Goal: Task Accomplishment & Management: Manage account settings

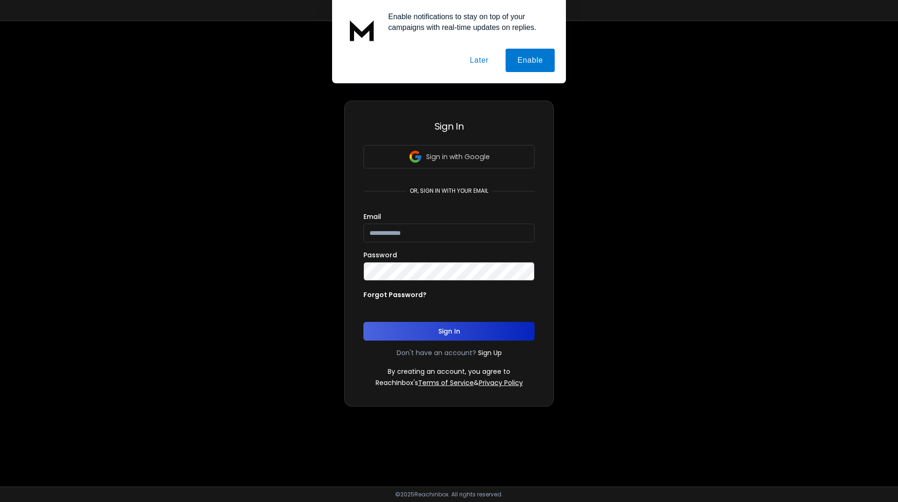
drag, startPoint x: 413, startPoint y: 238, endPoint x: 429, endPoint y: 203, distance: 38.3
click at [413, 237] on input "email" at bounding box center [448, 232] width 171 height 19
paste input "**********"
type input "**********"
click at [474, 66] on button "Later" at bounding box center [479, 60] width 42 height 23
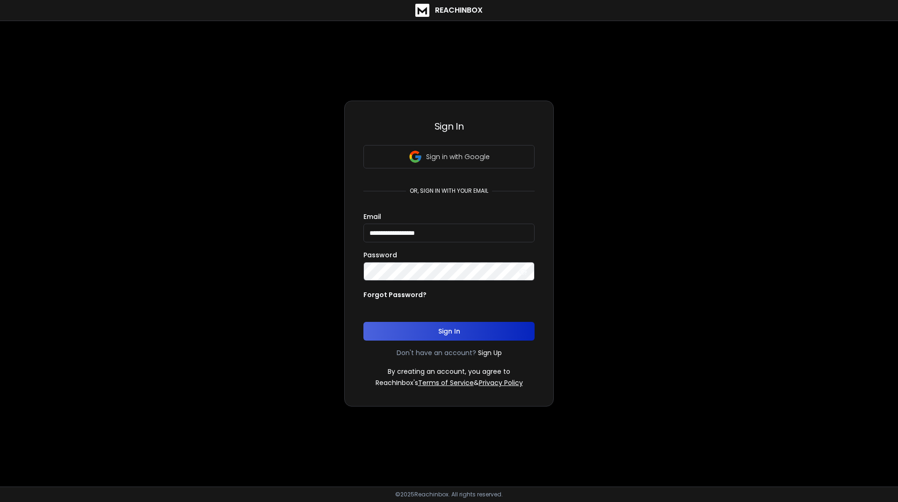
click at [463, 333] on button "Sign In" at bounding box center [448, 331] width 171 height 19
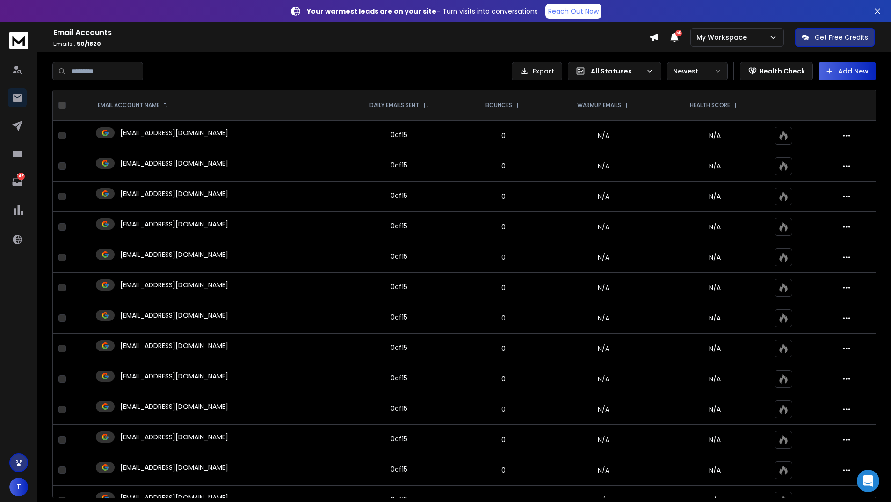
click at [846, 66] on button "Add New" at bounding box center [847, 71] width 58 height 19
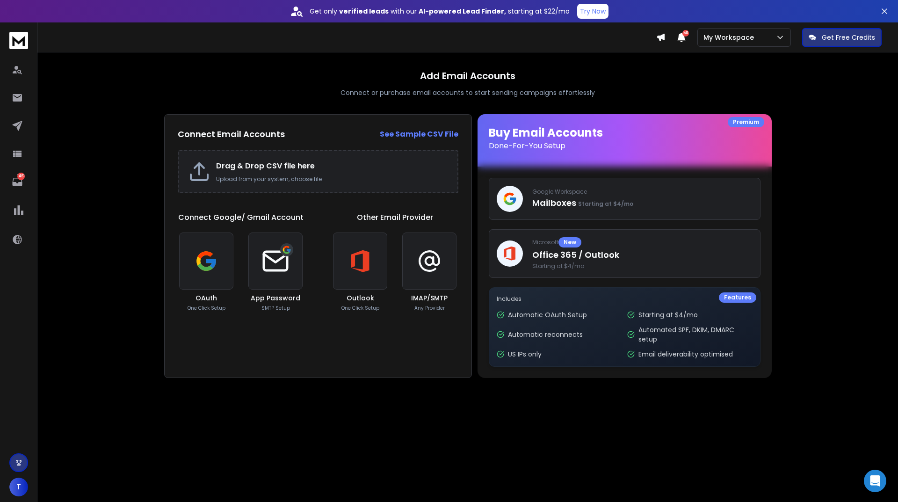
click at [218, 260] on icon at bounding box center [205, 261] width 23 height 28
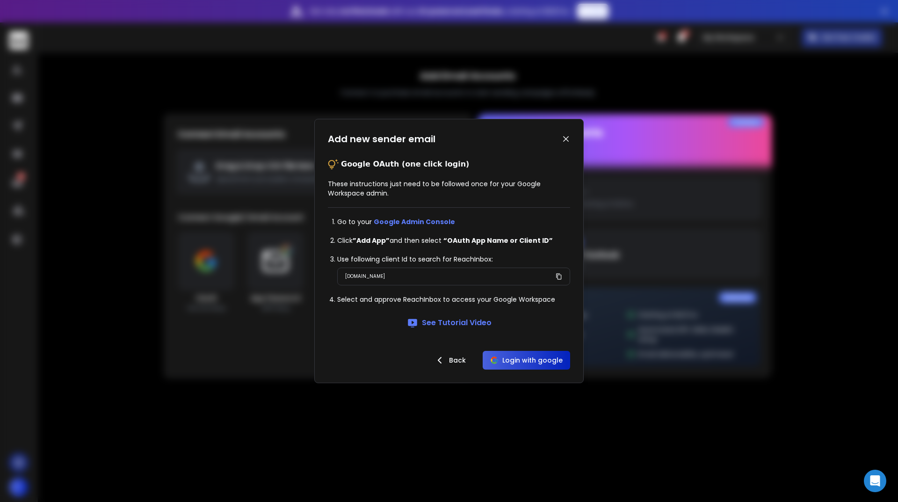
click at [515, 359] on button "Login with google" at bounding box center [525, 360] width 87 height 19
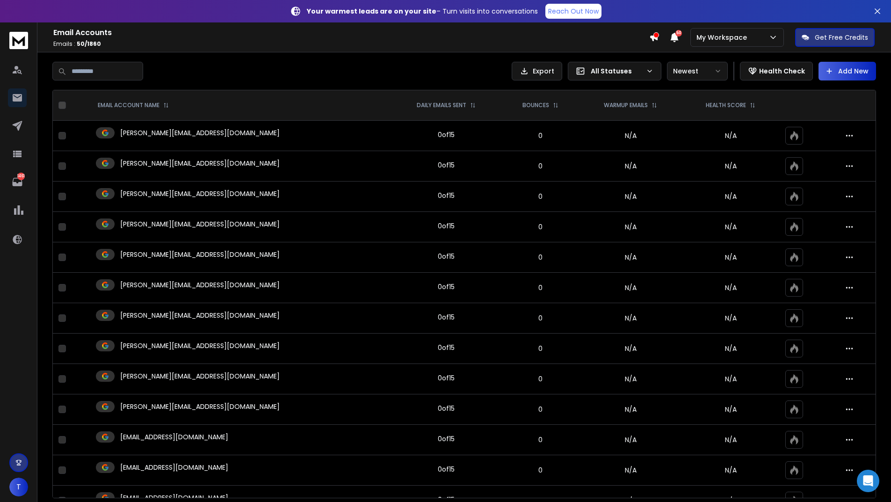
click at [848, 72] on button "Add New" at bounding box center [847, 71] width 58 height 19
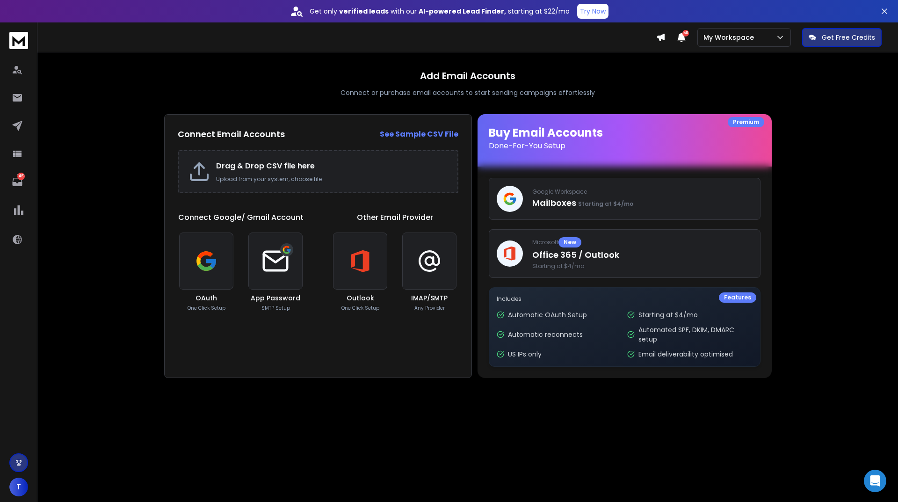
click at [201, 266] on icon at bounding box center [205, 267] width 15 height 8
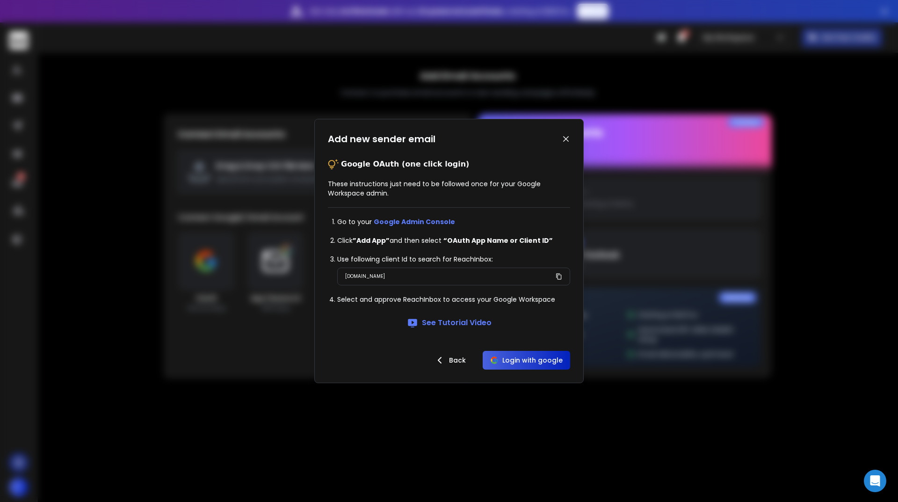
click at [516, 357] on button "Login with google" at bounding box center [525, 360] width 87 height 19
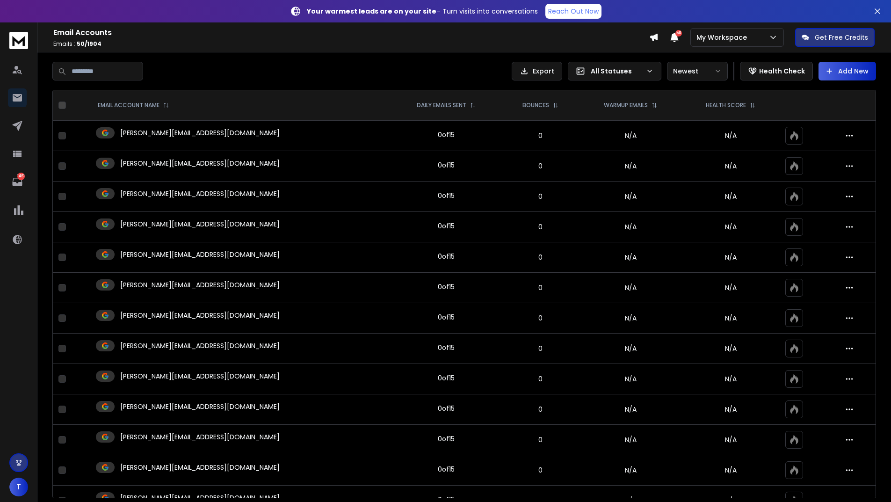
click at [844, 70] on button "Add New" at bounding box center [847, 71] width 58 height 19
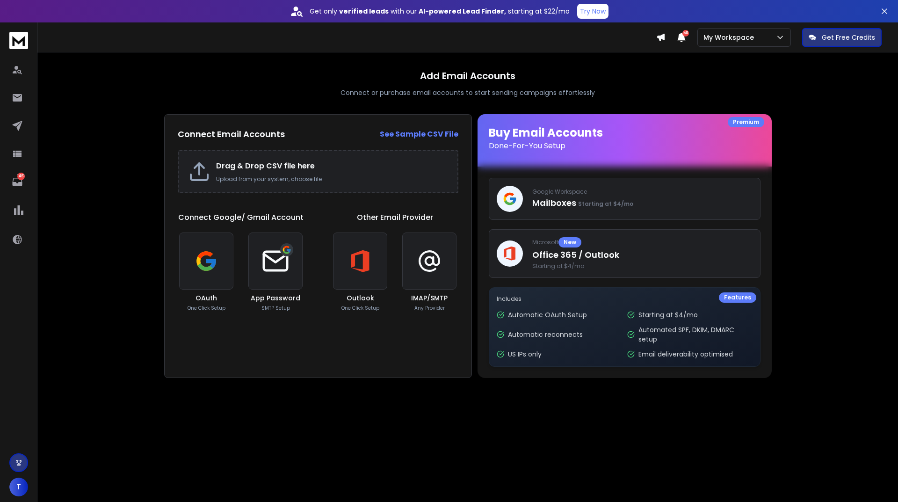
click at [222, 256] on div at bounding box center [206, 260] width 54 height 57
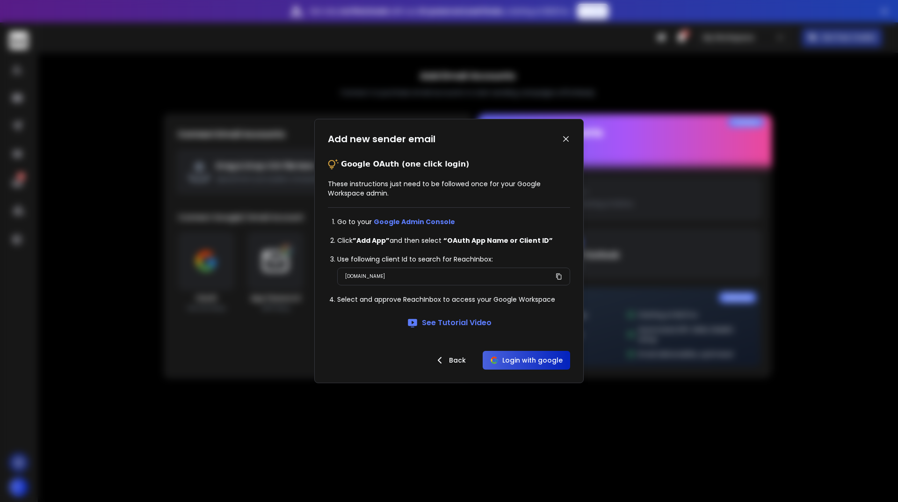
click at [539, 359] on button "Login with google" at bounding box center [525, 360] width 87 height 19
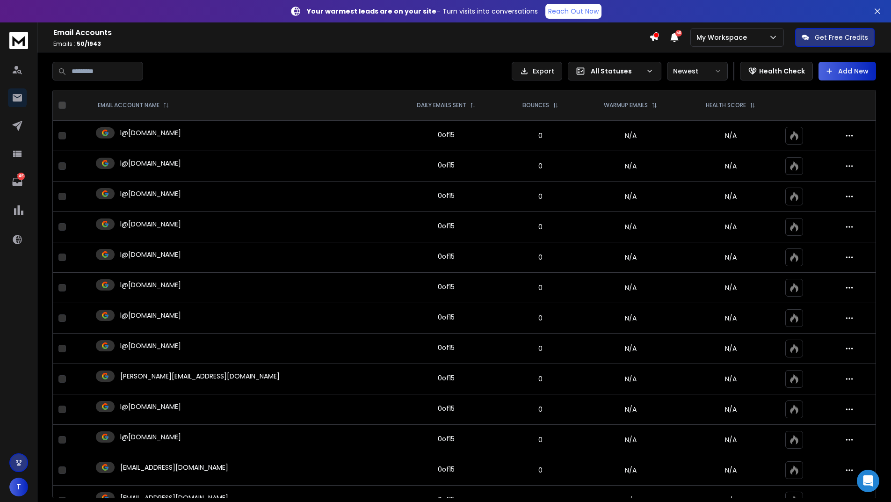
click at [854, 71] on button "Add New" at bounding box center [847, 71] width 58 height 19
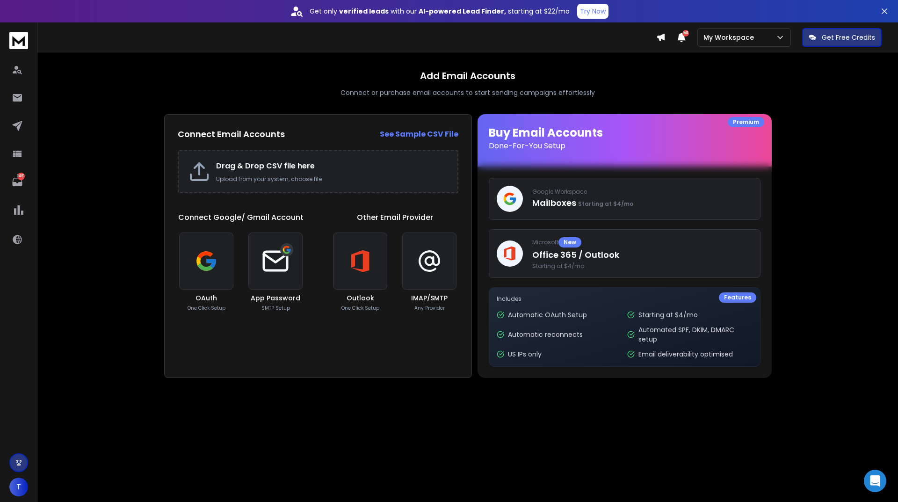
click at [210, 271] on icon at bounding box center [205, 261] width 23 height 28
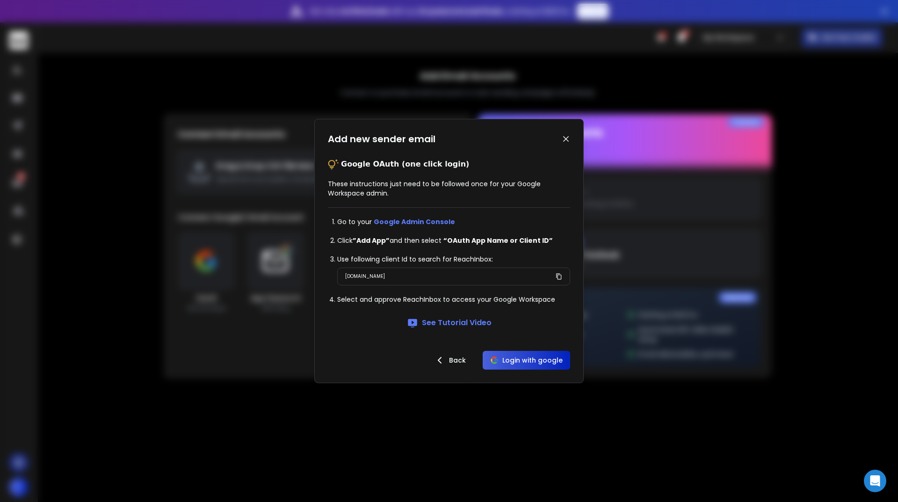
click at [557, 362] on button "Login with google" at bounding box center [525, 360] width 87 height 19
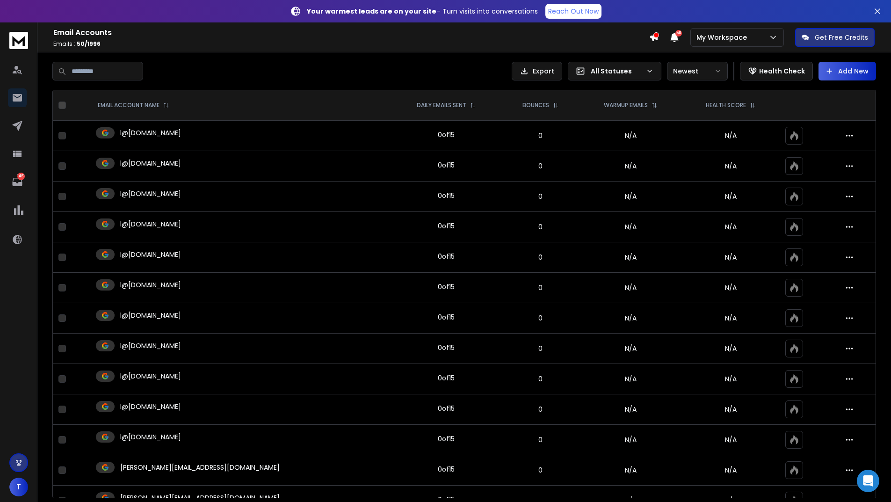
drag, startPoint x: 856, startPoint y: 73, endPoint x: 832, endPoint y: 84, distance: 26.2
click at [855, 73] on button "Add New" at bounding box center [847, 71] width 58 height 19
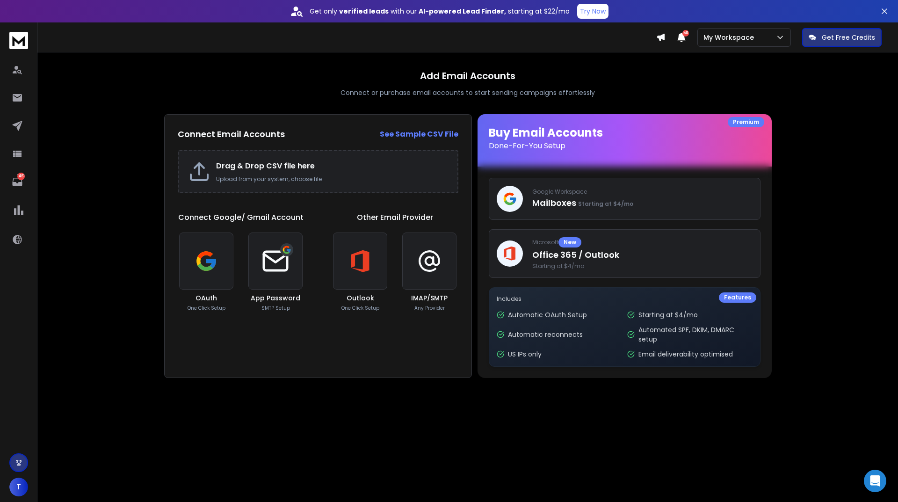
click at [199, 260] on icon at bounding box center [207, 261] width 20 height 20
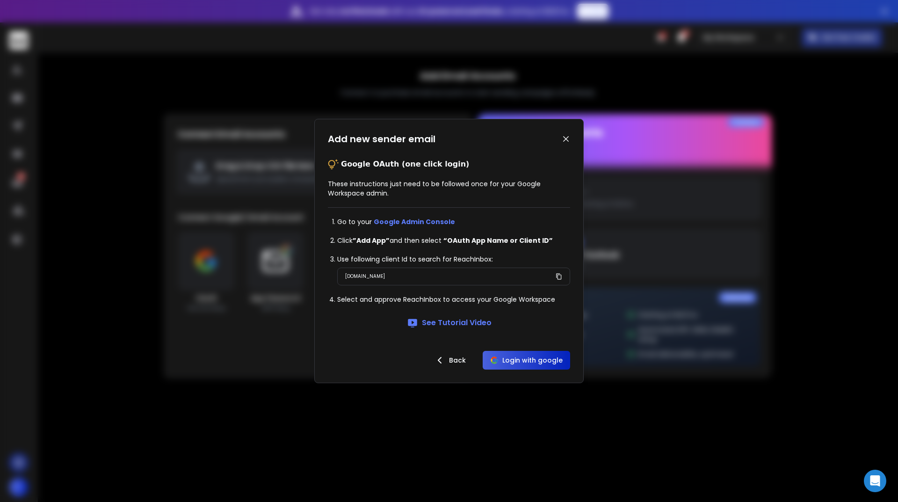
click at [547, 365] on button "Login with google" at bounding box center [525, 360] width 87 height 19
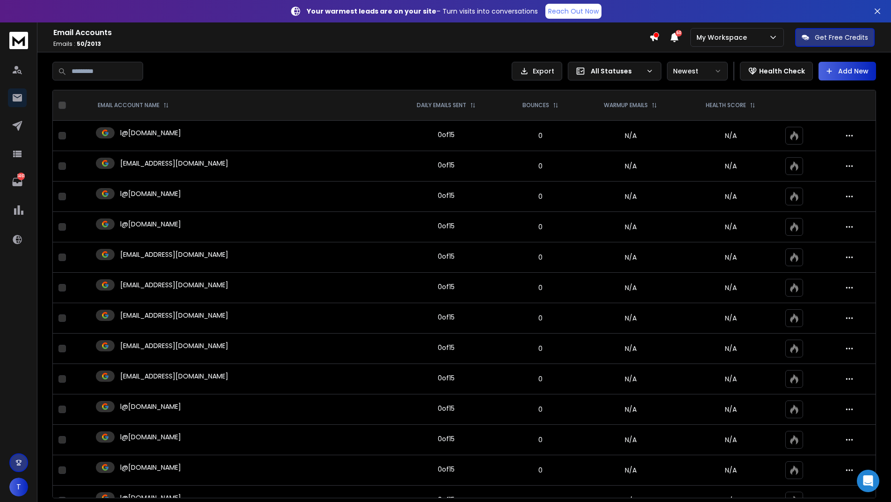
click at [842, 75] on button "Add New" at bounding box center [847, 71] width 58 height 19
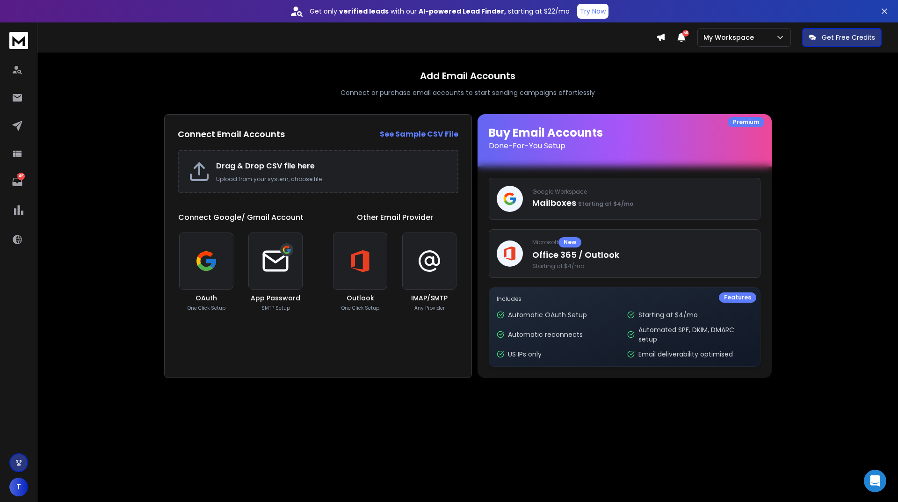
click at [210, 251] on icon at bounding box center [205, 261] width 23 height 28
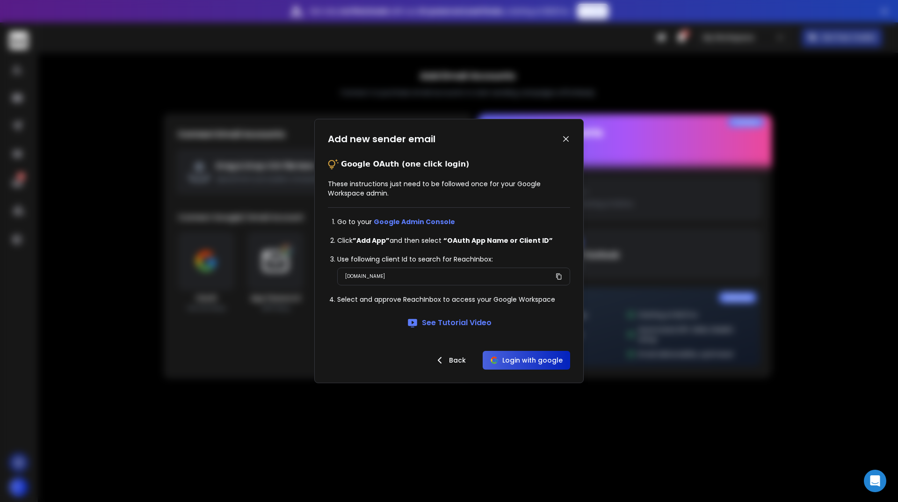
click at [529, 359] on button "Login with google" at bounding box center [525, 360] width 87 height 19
